Goal: Task Accomplishment & Management: Manage account settings

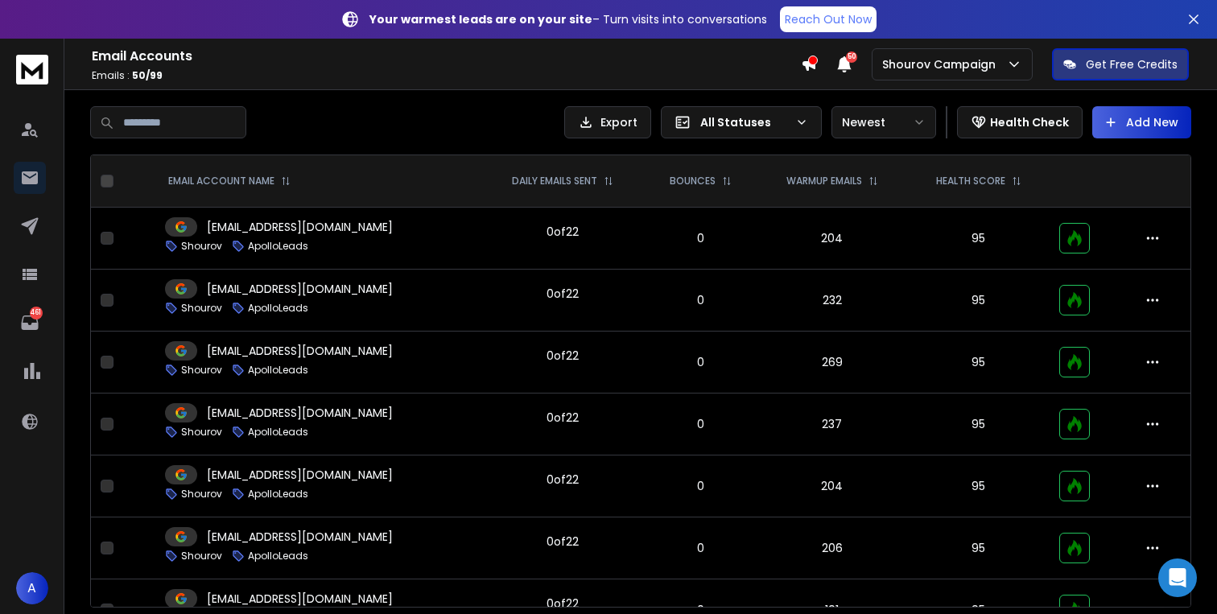
click at [37, 68] on img at bounding box center [32, 70] width 32 height 30
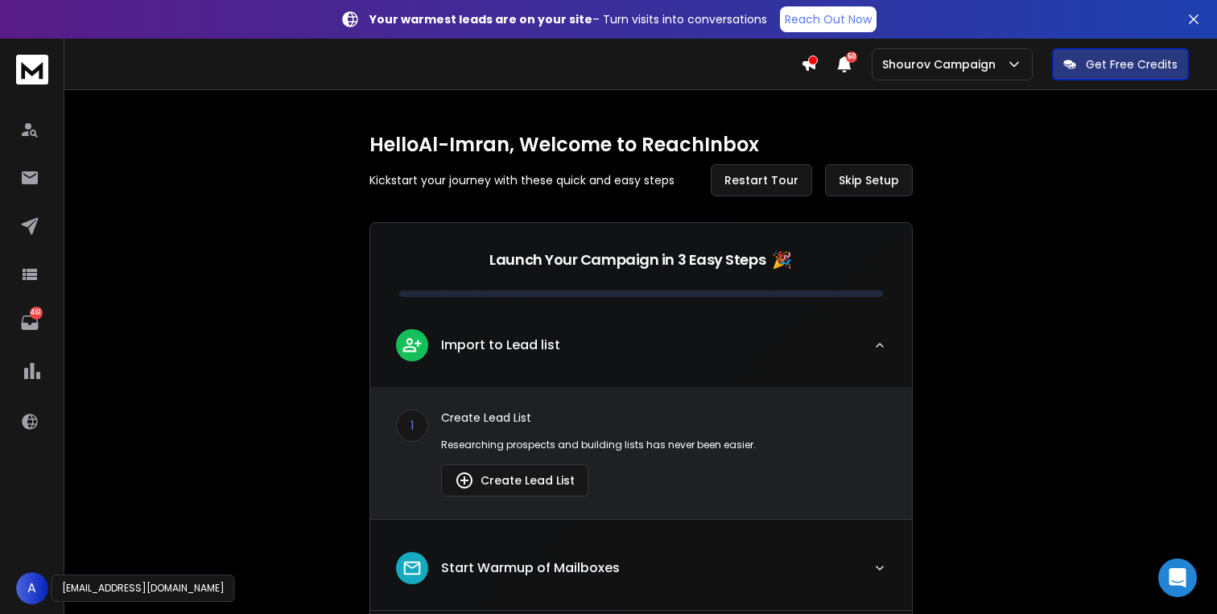
click at [30, 593] on span "A" at bounding box center [32, 589] width 32 height 32
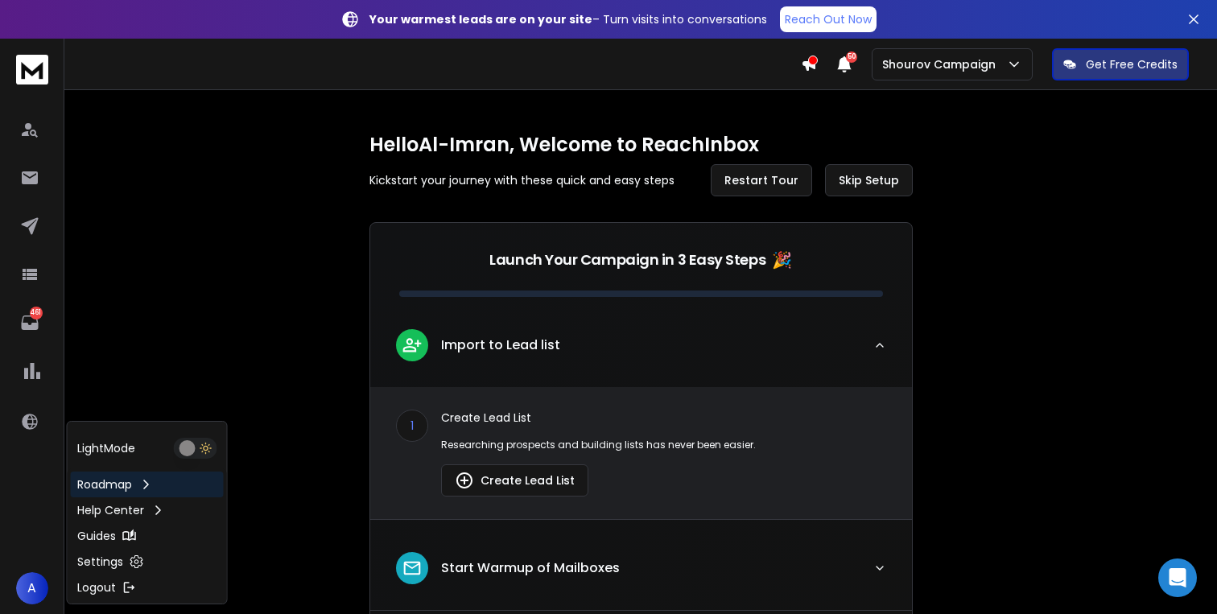
click at [30, 593] on span "A" at bounding box center [32, 589] width 32 height 32
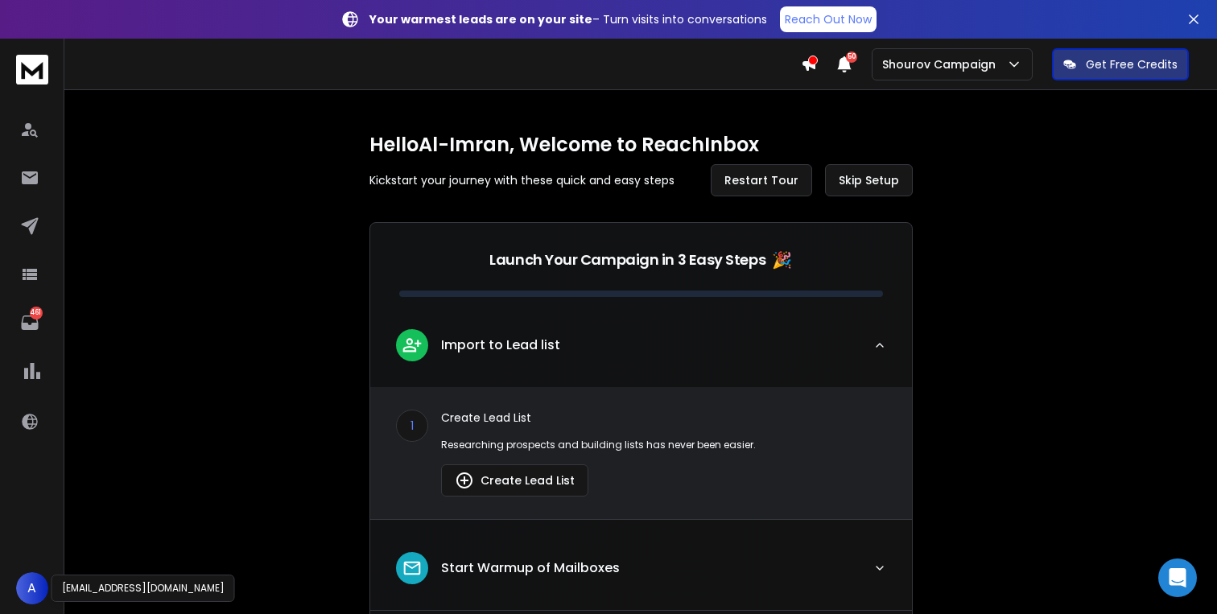
click at [27, 589] on span "A" at bounding box center [32, 589] width 32 height 32
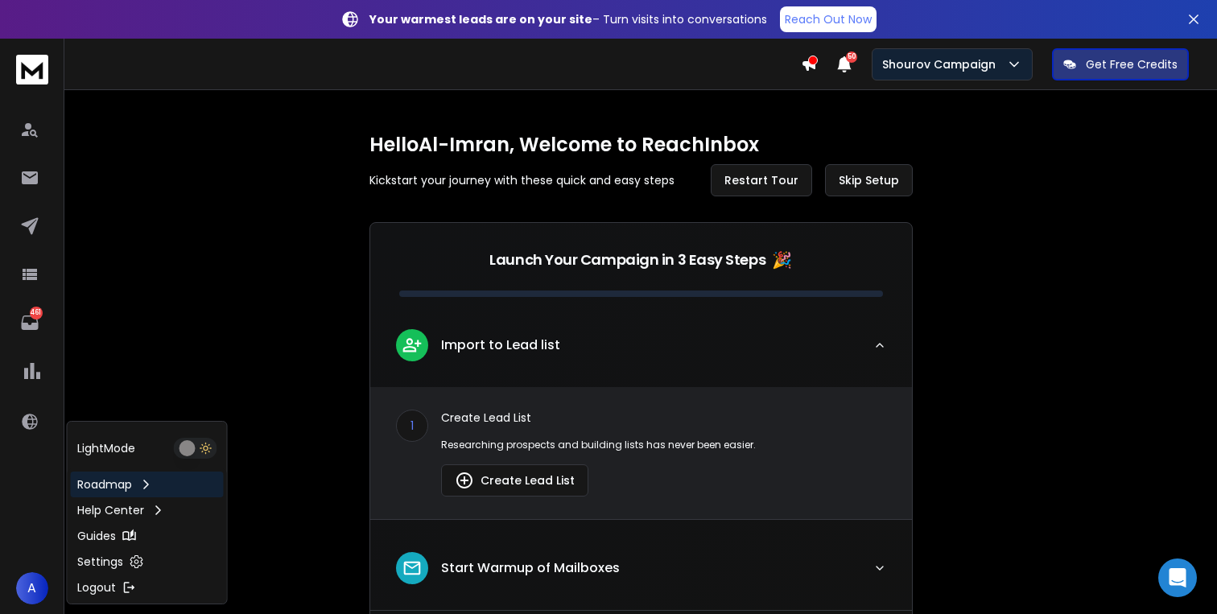
click at [990, 65] on p "Shourov Campaign" at bounding box center [943, 64] width 120 height 16
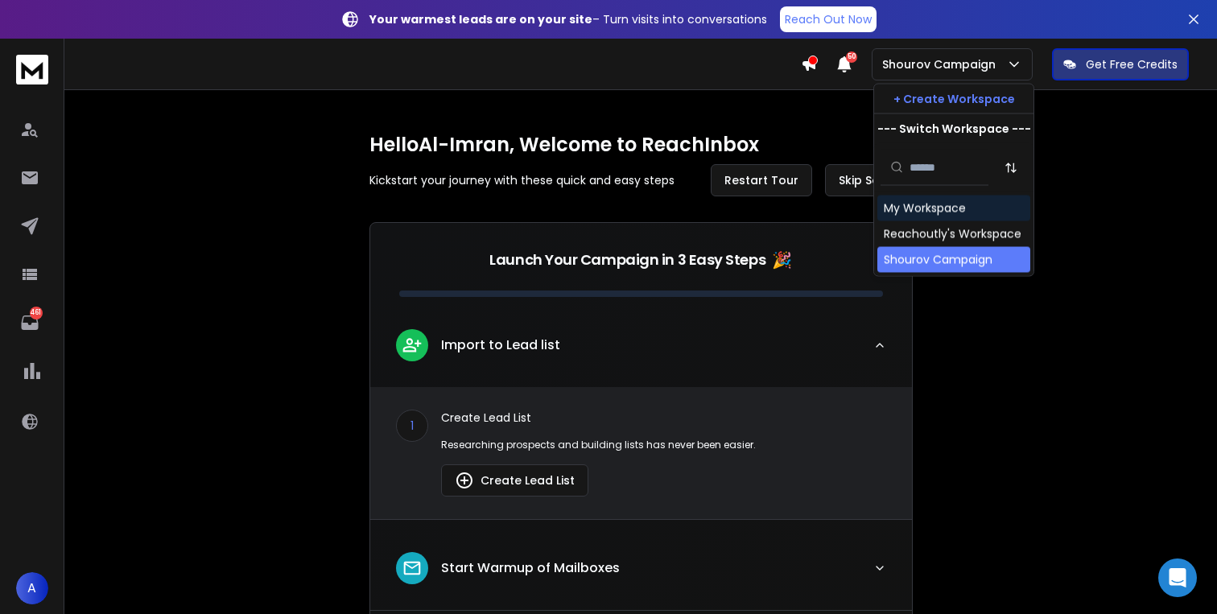
click at [959, 206] on div "My Workspace" at bounding box center [925, 208] width 82 height 16
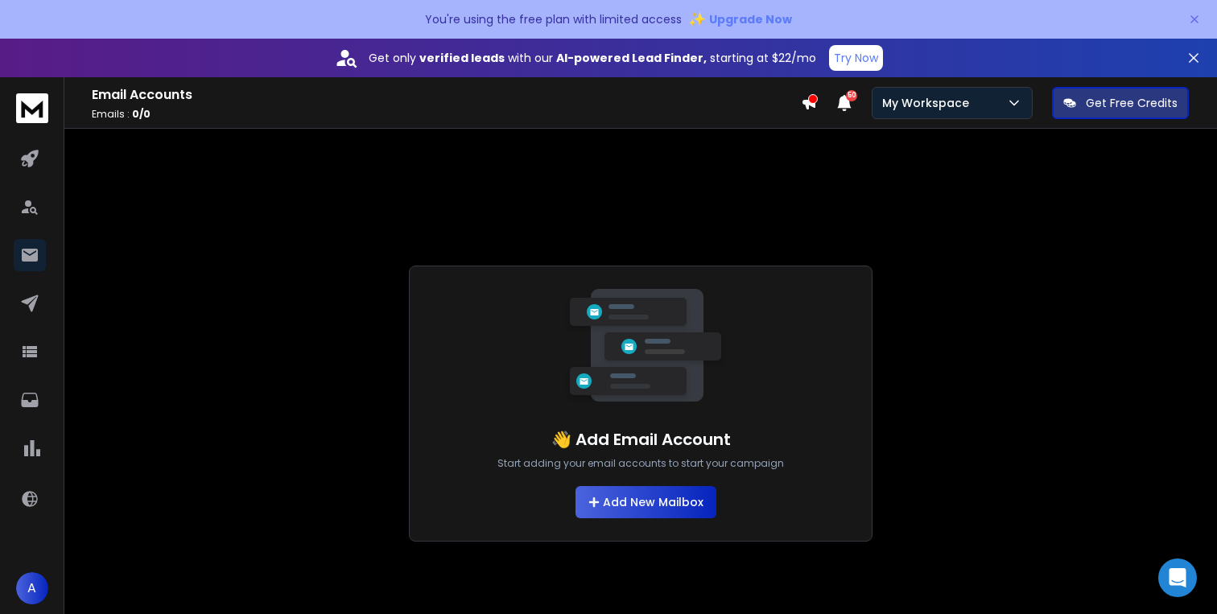
click at [957, 107] on p "My Workspace" at bounding box center [929, 103] width 93 height 16
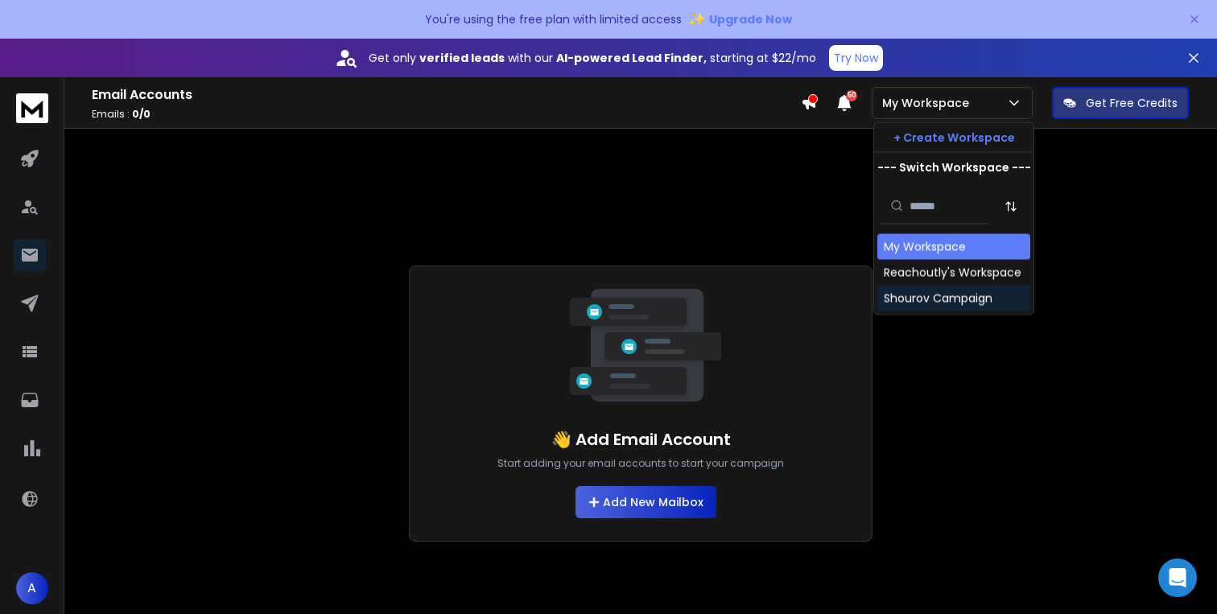
click at [955, 300] on div "Shourov Campaign" at bounding box center [938, 299] width 109 height 16
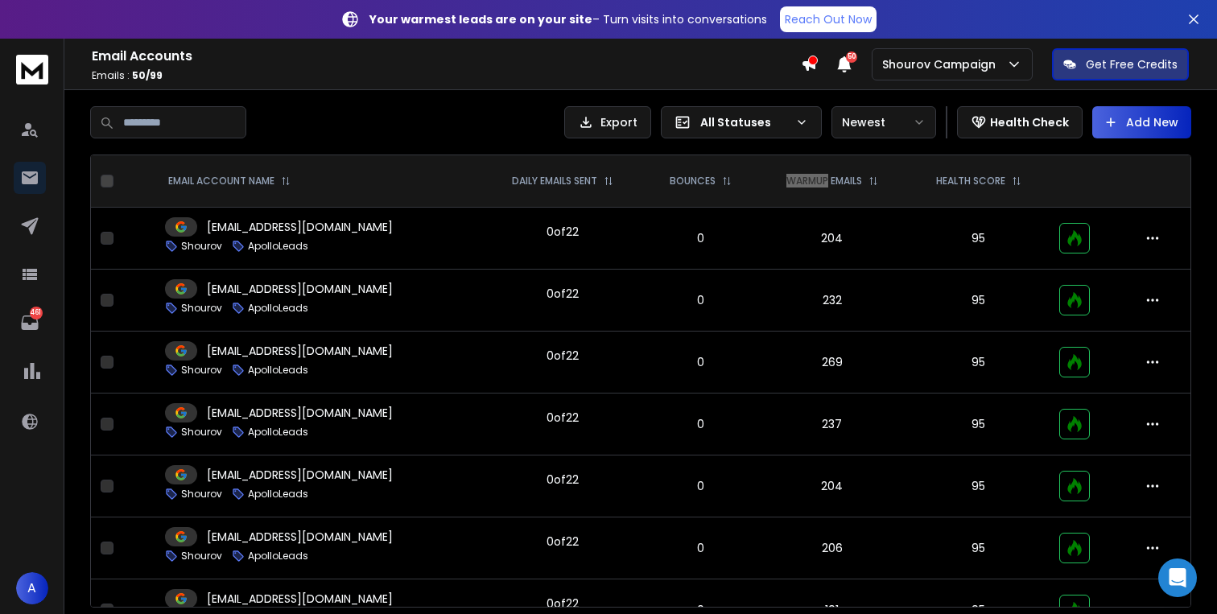
click at [730, 155] on th "BOUNCES" at bounding box center [700, 181] width 113 height 52
